Goal: Task Accomplishment & Management: Manage account settings

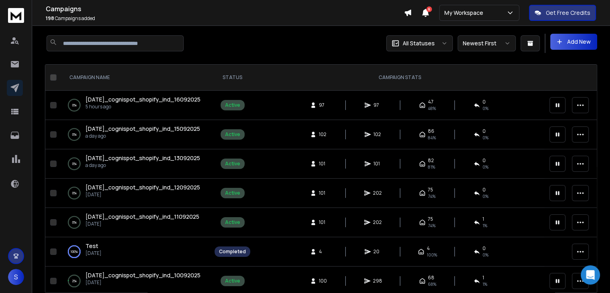
click at [576, 108] on icon "button" at bounding box center [580, 105] width 8 height 8
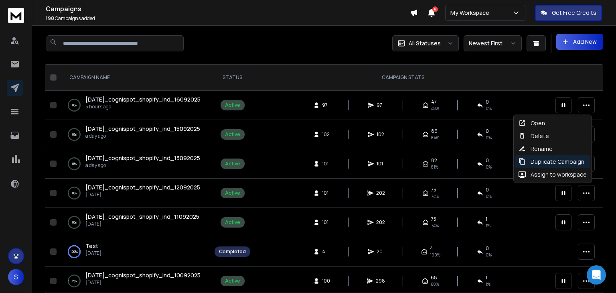
click at [552, 160] on div "Duplicate Campaign" at bounding box center [551, 162] width 66 height 8
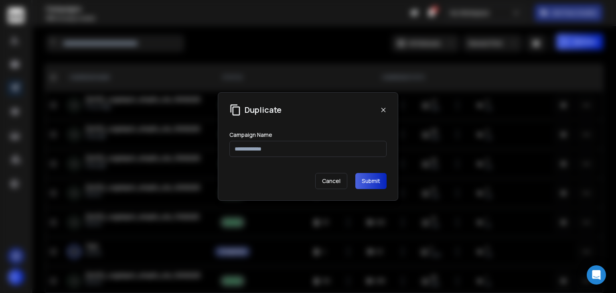
click at [287, 156] on input "text" at bounding box center [307, 149] width 157 height 16
paste input "**********"
type input "**********"
click at [368, 179] on button "Submit" at bounding box center [370, 181] width 31 height 16
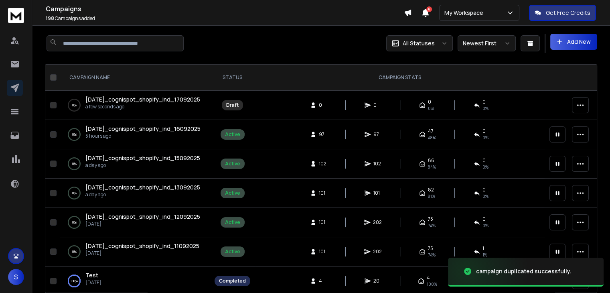
click at [156, 127] on span "[DATE]_cognispot_shopify_ind_16092025" at bounding box center [142, 129] width 115 height 8
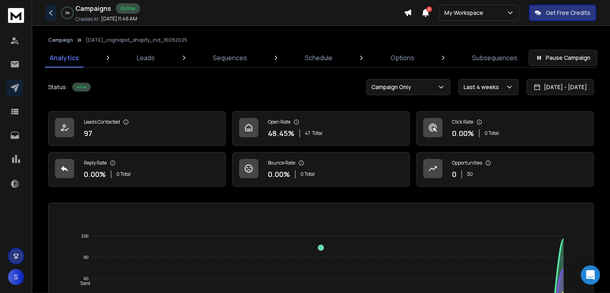
click at [53, 13] on icon at bounding box center [50, 12] width 7 height 7
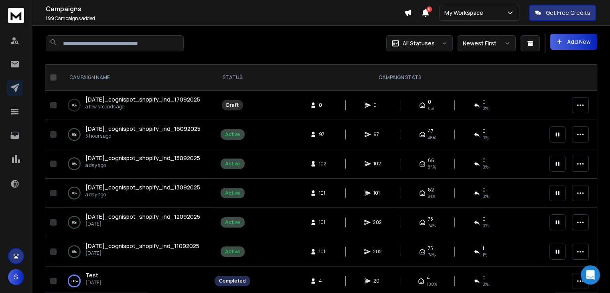
click at [148, 101] on span "[DATE]_cognispot_shopify_ind_17092025" at bounding box center [142, 99] width 115 height 8
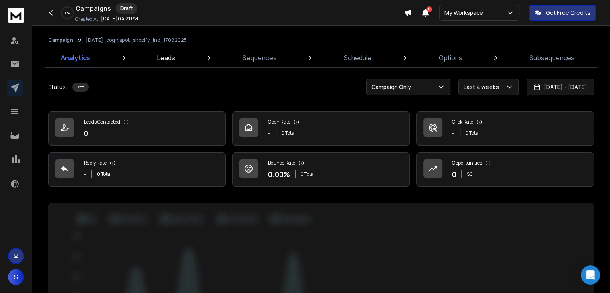
click at [171, 58] on p "Leads" at bounding box center [166, 58] width 18 height 10
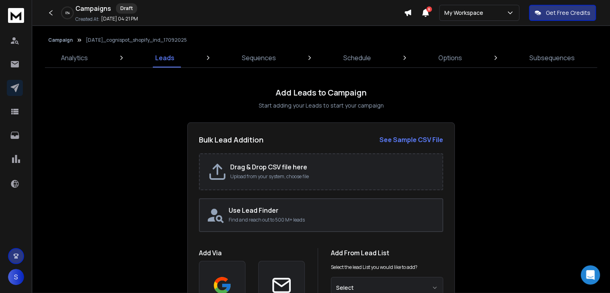
click at [244, 175] on p "Upload from your system, choose file" at bounding box center [332, 176] width 204 height 6
type input "**********"
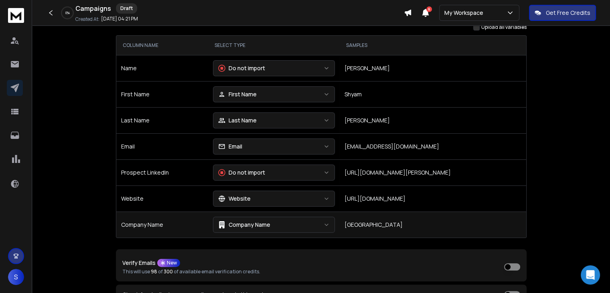
scroll to position [182, 0]
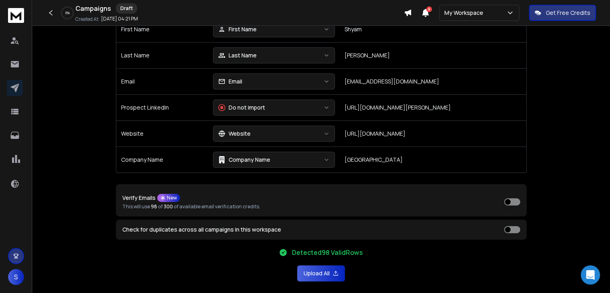
click at [327, 273] on button "Upload All" at bounding box center [321, 273] width 48 height 16
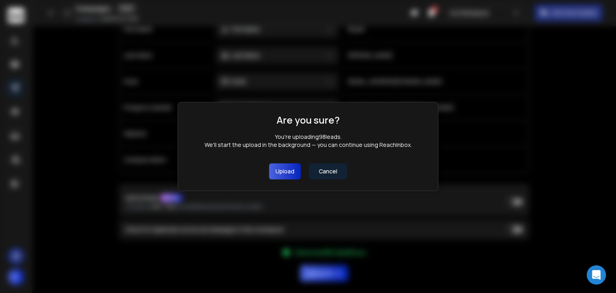
click at [284, 168] on button "Upload" at bounding box center [285, 171] width 32 height 16
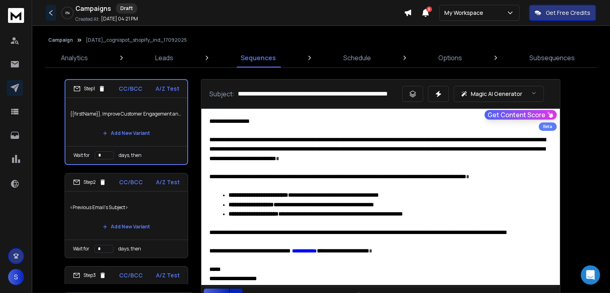
click at [53, 14] on icon at bounding box center [50, 12] width 7 height 7
